Goal: Information Seeking & Learning: Check status

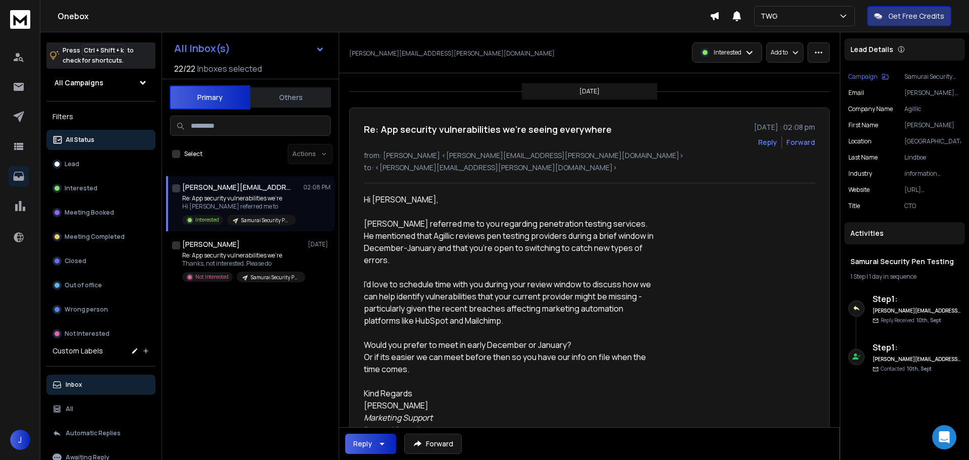
click at [223, 191] on h1 "allan.soerensen@agillic.com" at bounding box center [237, 187] width 111 height 10
click at [19, 117] on icon at bounding box center [18, 116] width 11 height 11
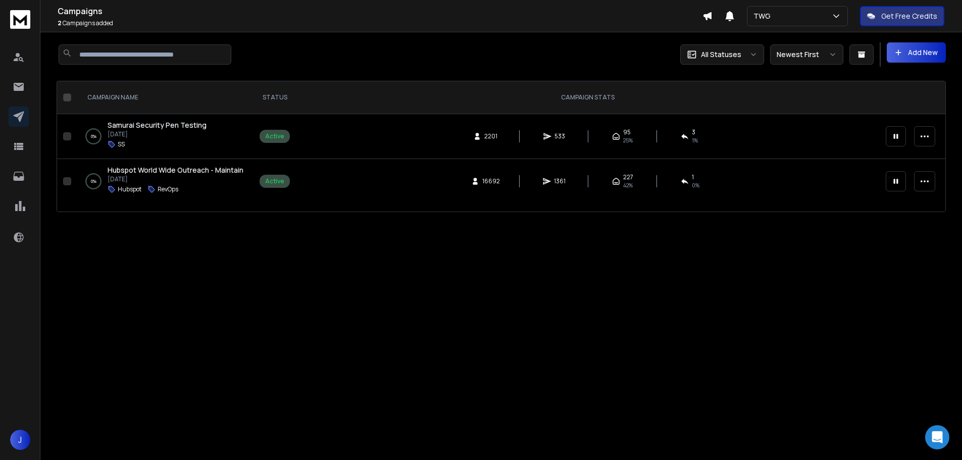
click at [162, 175] on p "[DATE]" at bounding box center [176, 179] width 136 height 8
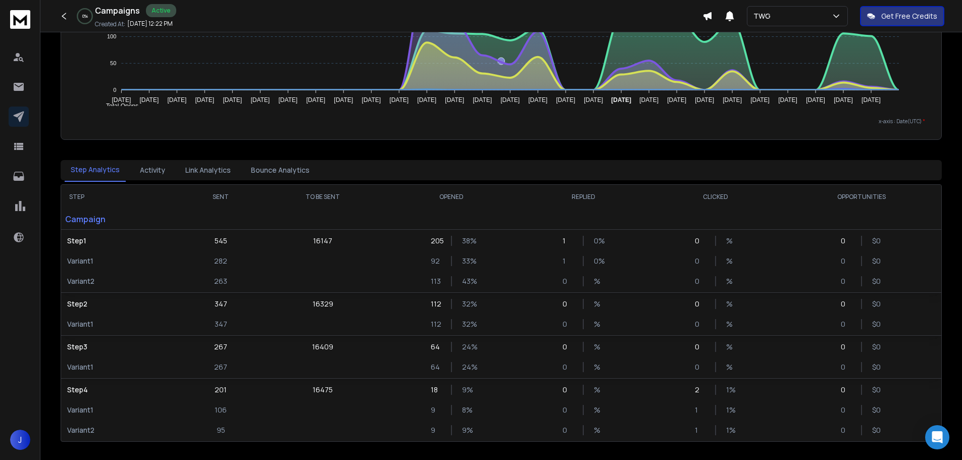
scroll to position [88, 0]
